Goal: Navigation & Orientation: Find specific page/section

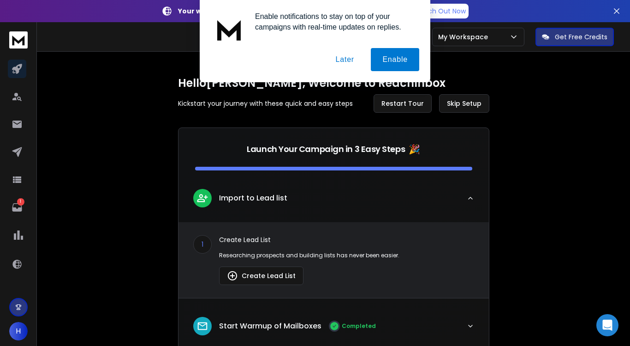
click at [346, 59] on button "Later" at bounding box center [345, 59] width 42 height 23
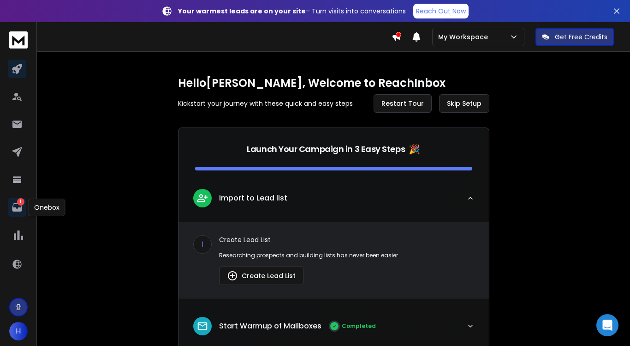
click at [18, 204] on p "1" at bounding box center [20, 201] width 7 height 7
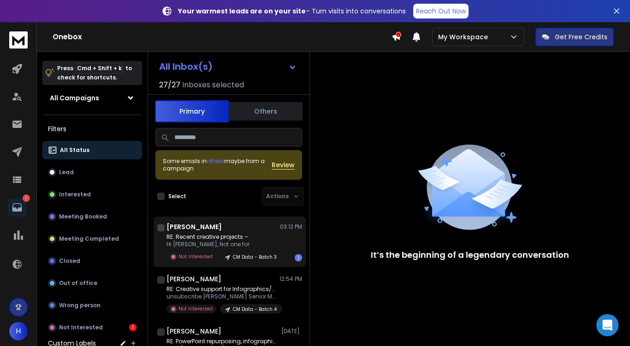
click at [208, 240] on p "RE: Recent creative projects –" at bounding box center [222, 236] width 111 height 7
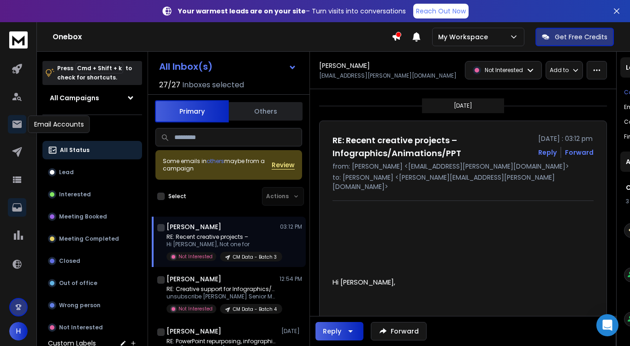
click at [16, 126] on icon at bounding box center [16, 123] width 9 height 7
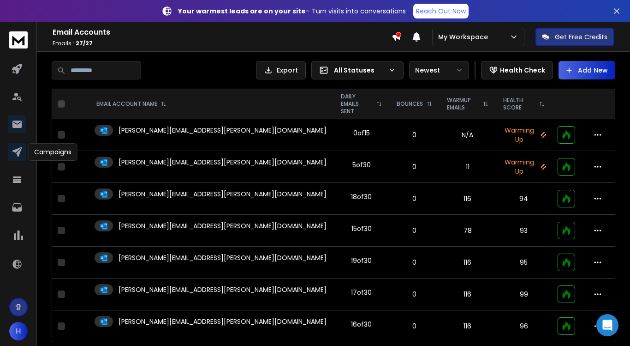
click at [21, 152] on icon at bounding box center [17, 151] width 11 height 11
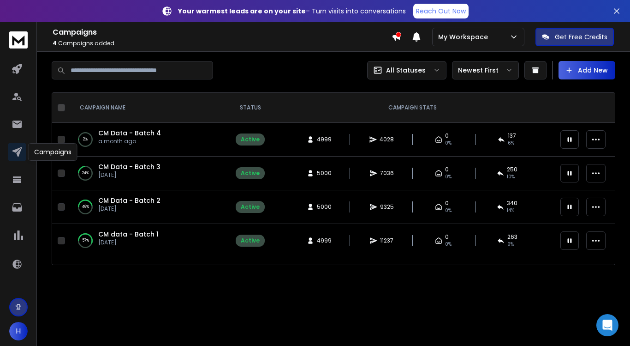
click at [18, 152] on icon at bounding box center [17, 152] width 10 height 10
